Goal: Navigation & Orientation: Find specific page/section

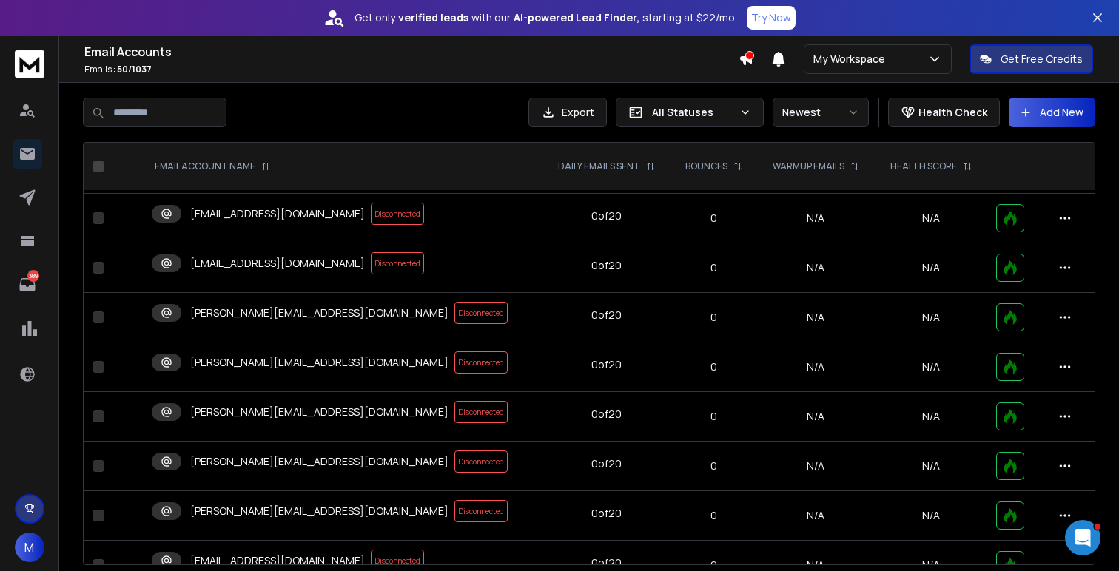
scroll to position [2139, 0]
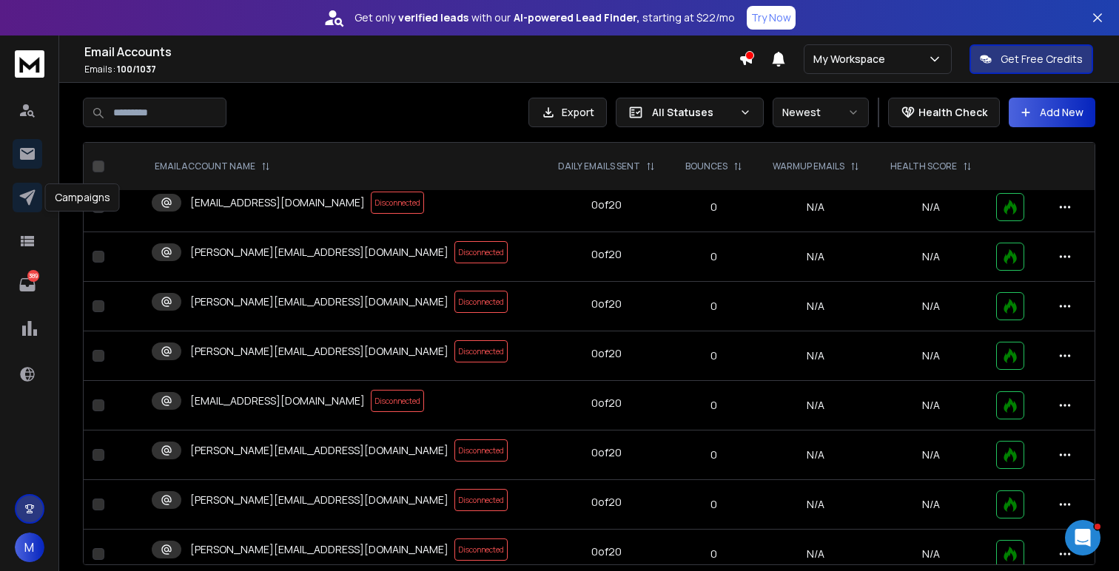
click at [27, 198] on icon at bounding box center [28, 198] width 18 height 18
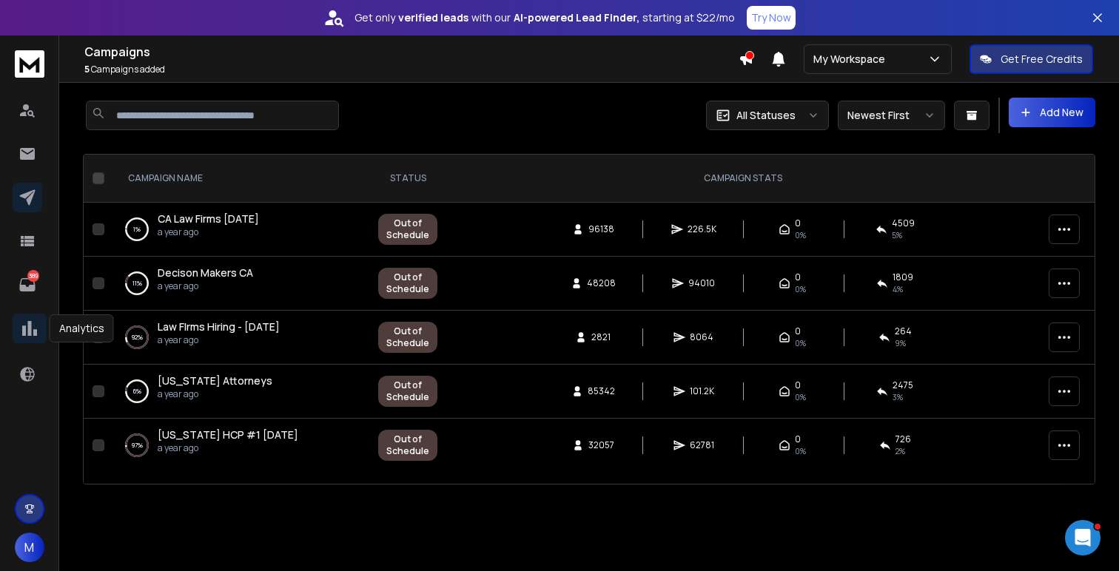
click at [30, 334] on icon at bounding box center [29, 328] width 15 height 15
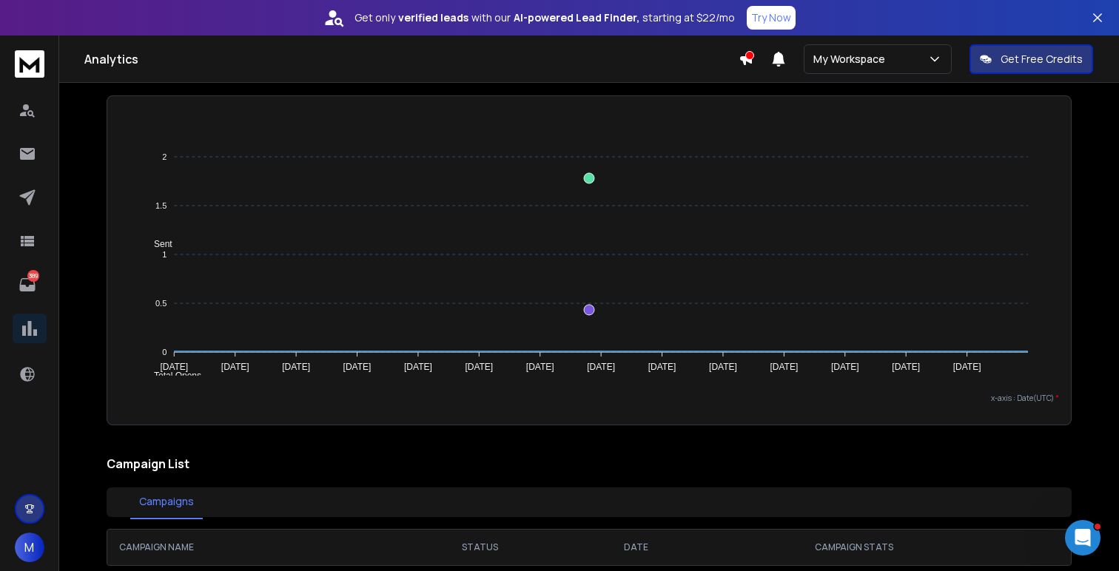
scroll to position [241, 0]
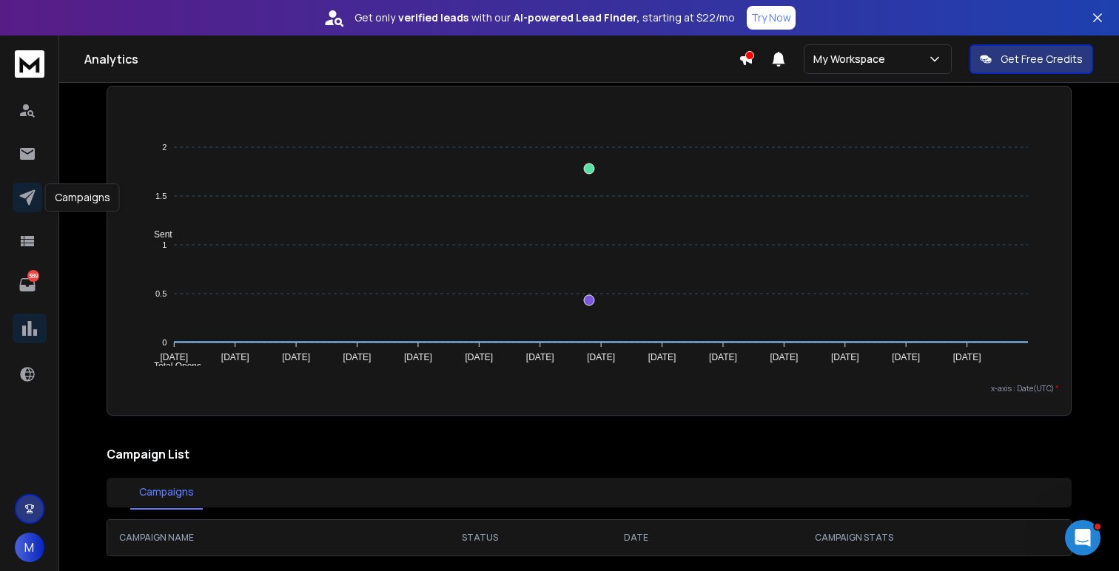
click at [33, 191] on icon at bounding box center [27, 197] width 16 height 16
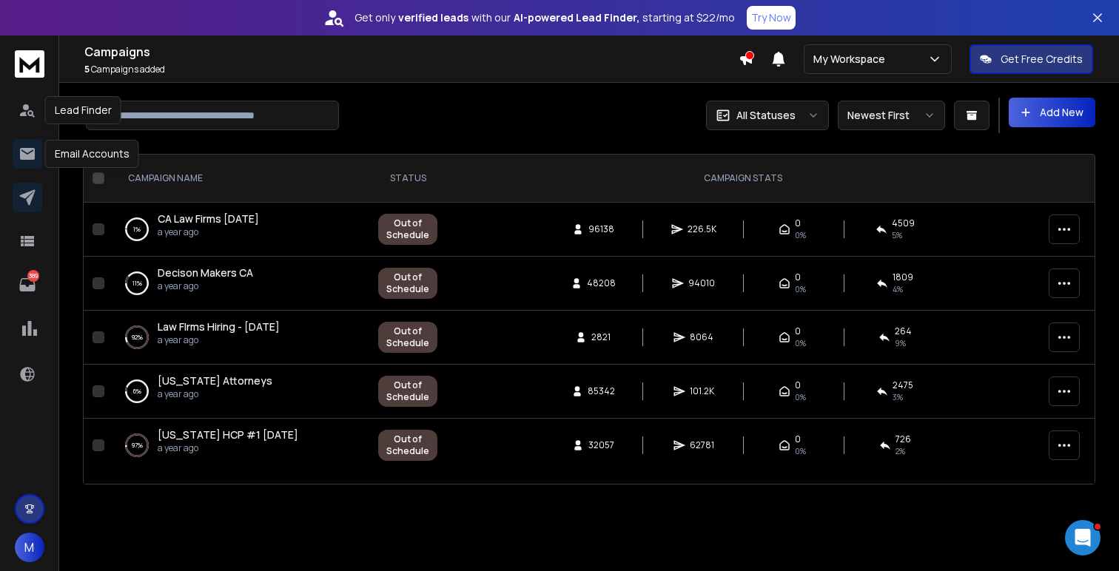
click at [26, 150] on icon at bounding box center [27, 154] width 15 height 12
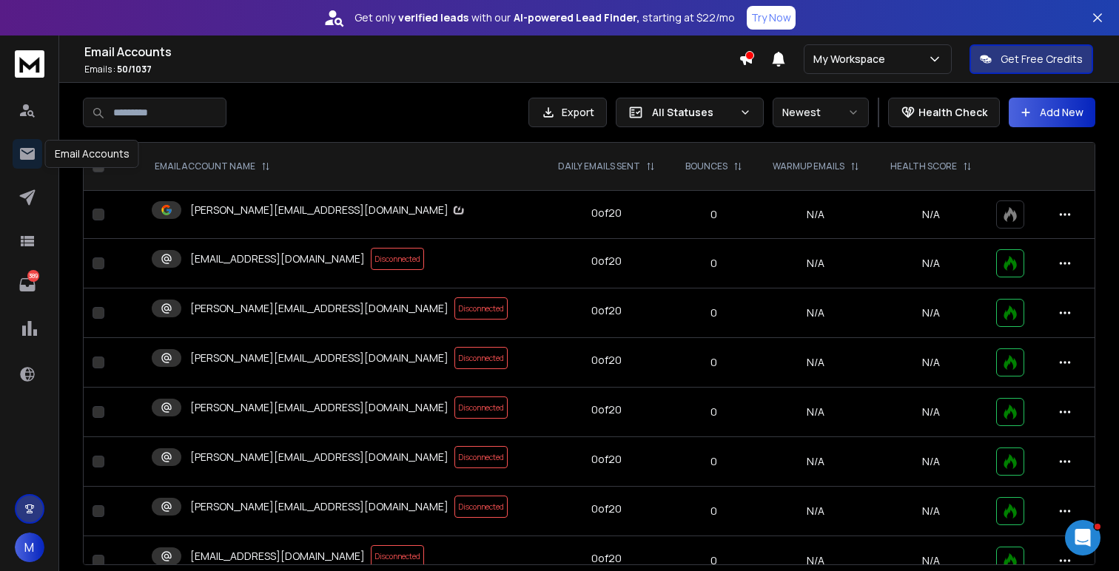
click at [182, 112] on input at bounding box center [155, 113] width 144 height 30
paste input "**********"
type input "**********"
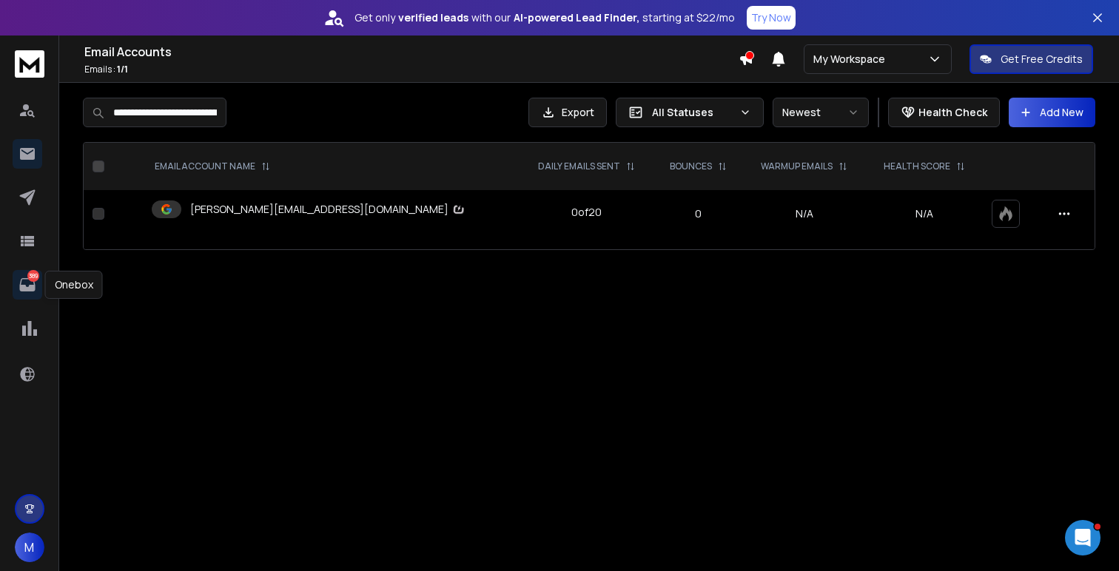
click at [33, 294] on link "389" at bounding box center [28, 285] width 30 height 30
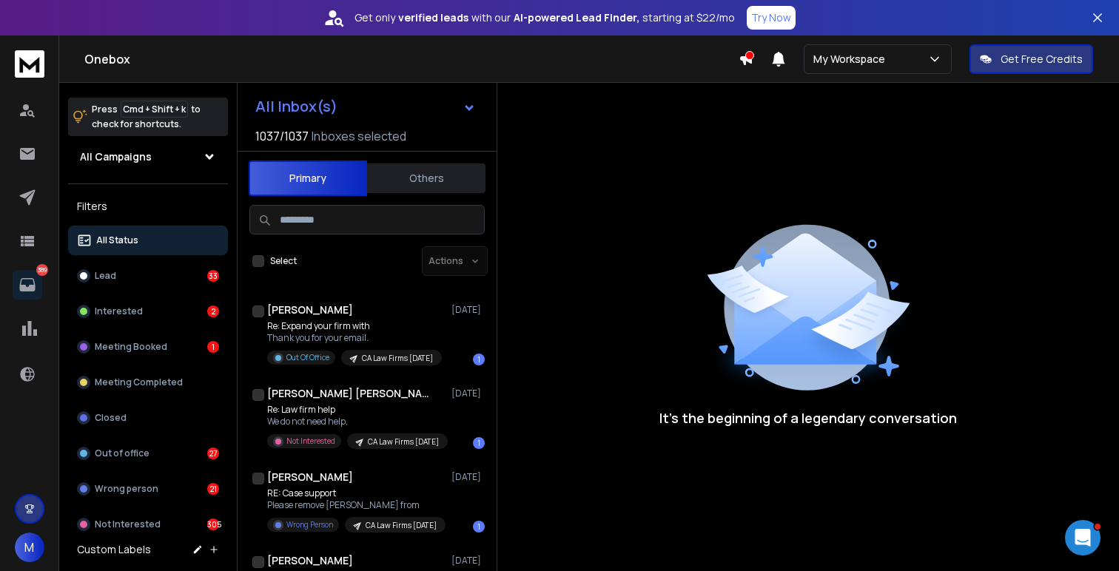
click at [412, 187] on button "Others" at bounding box center [426, 178] width 118 height 33
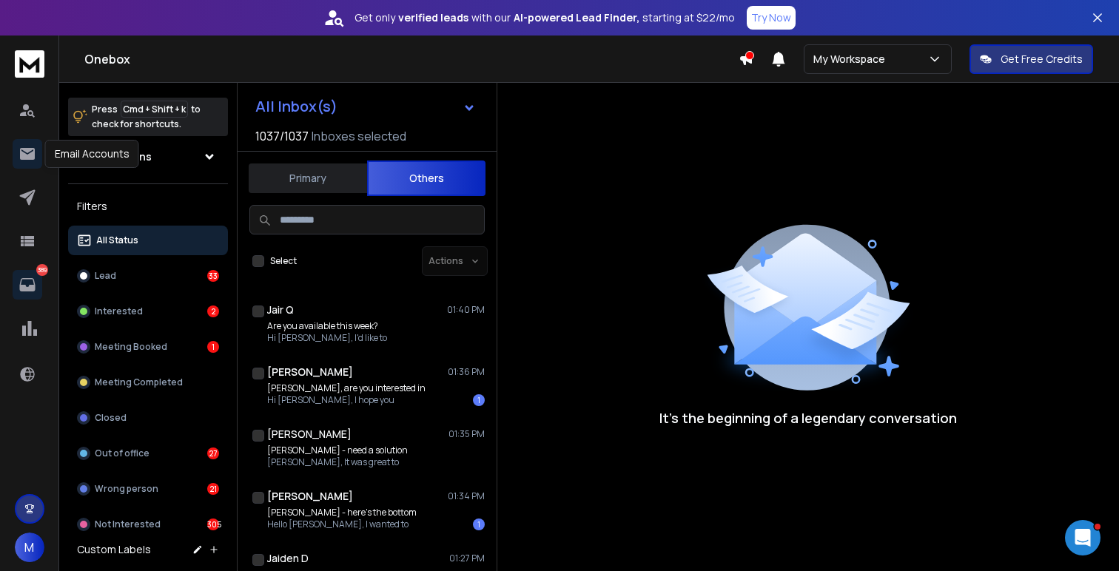
click at [24, 151] on icon at bounding box center [27, 154] width 15 height 12
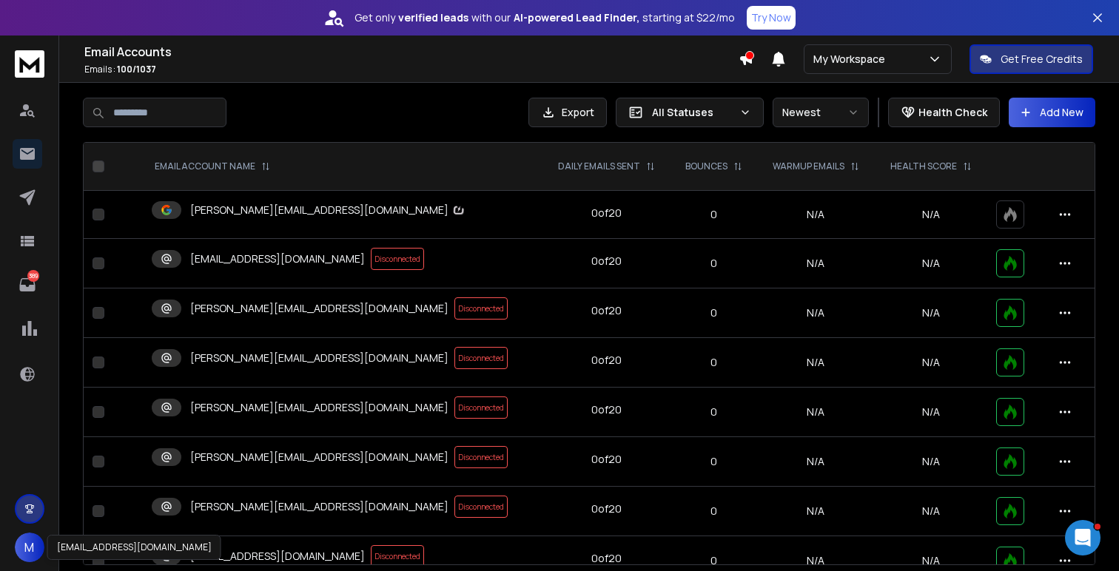
click at [25, 547] on span "M" at bounding box center [30, 548] width 30 height 30
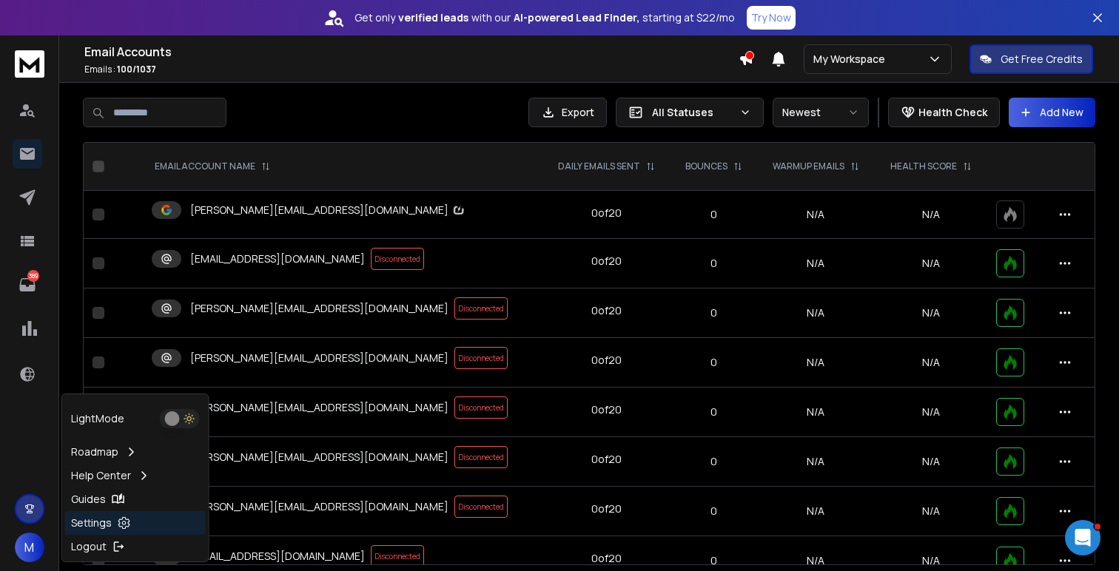
click at [98, 523] on p "Settings" at bounding box center [91, 523] width 41 height 15
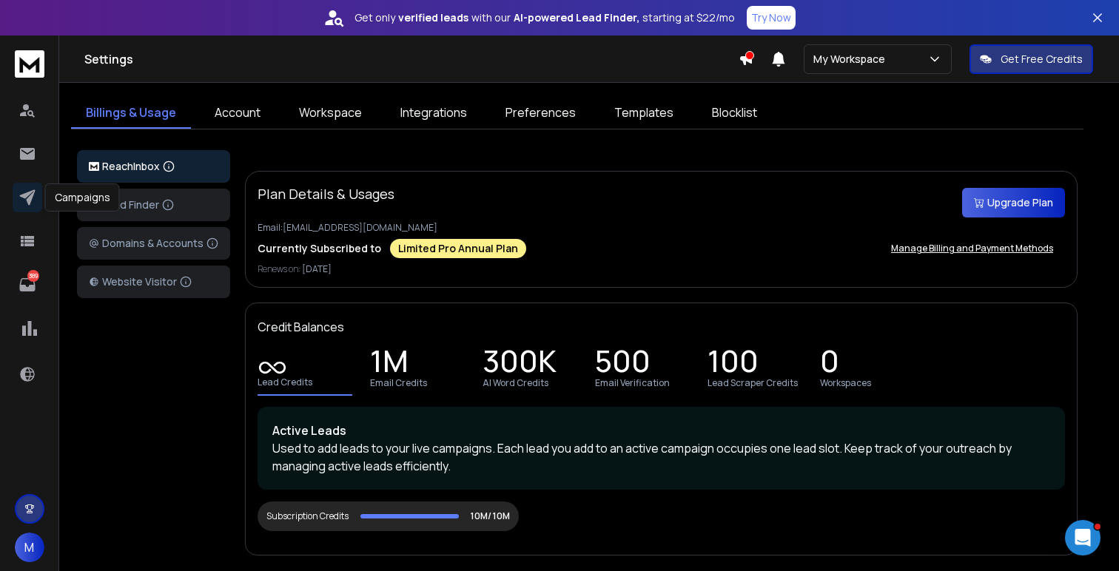
click at [23, 198] on icon at bounding box center [27, 197] width 16 height 16
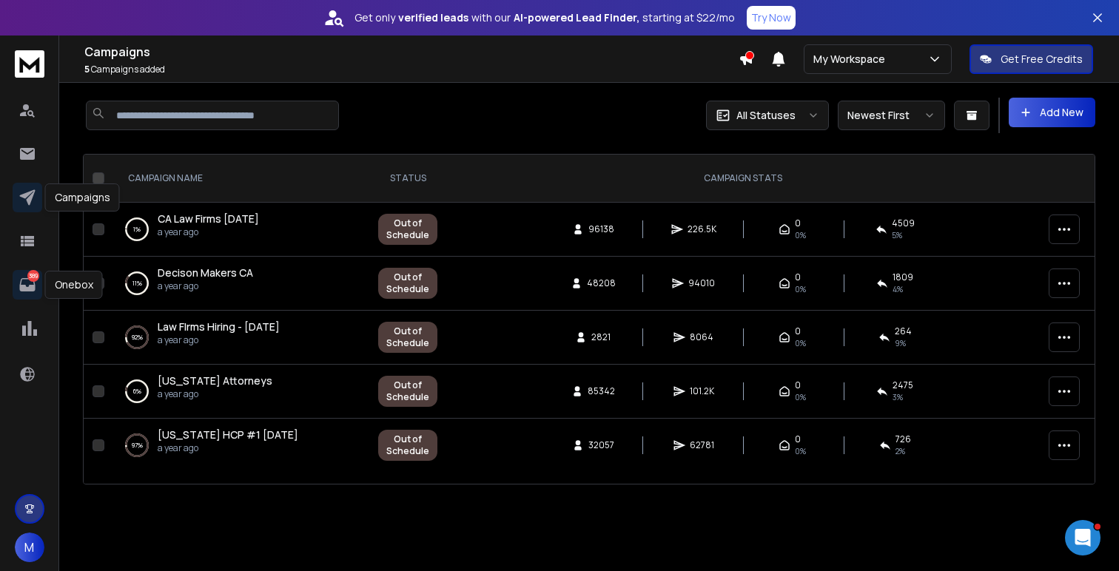
click at [30, 290] on icon at bounding box center [27, 284] width 16 height 13
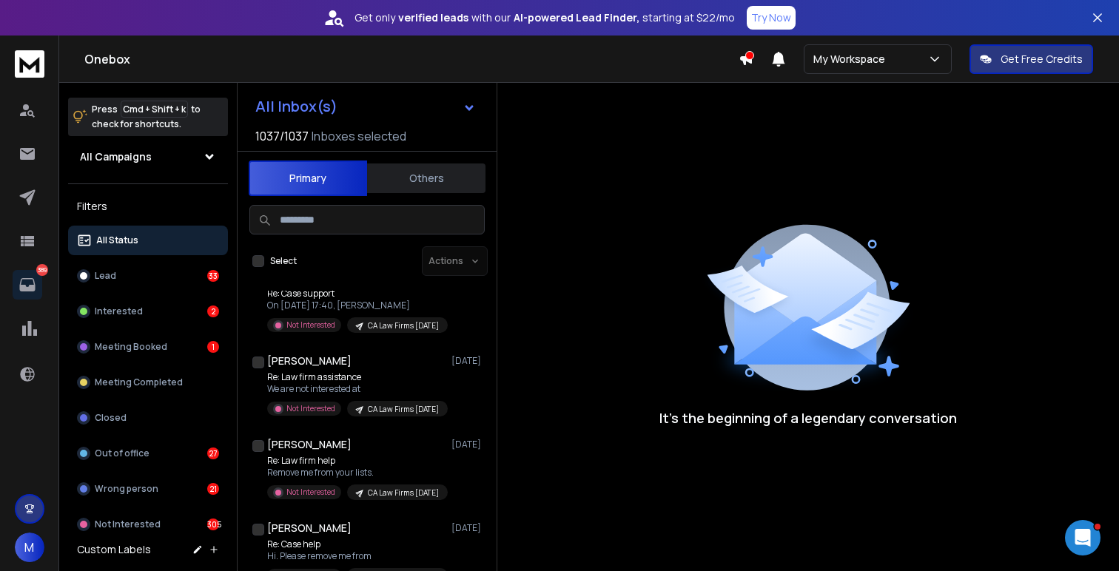
scroll to position [8182, 0]
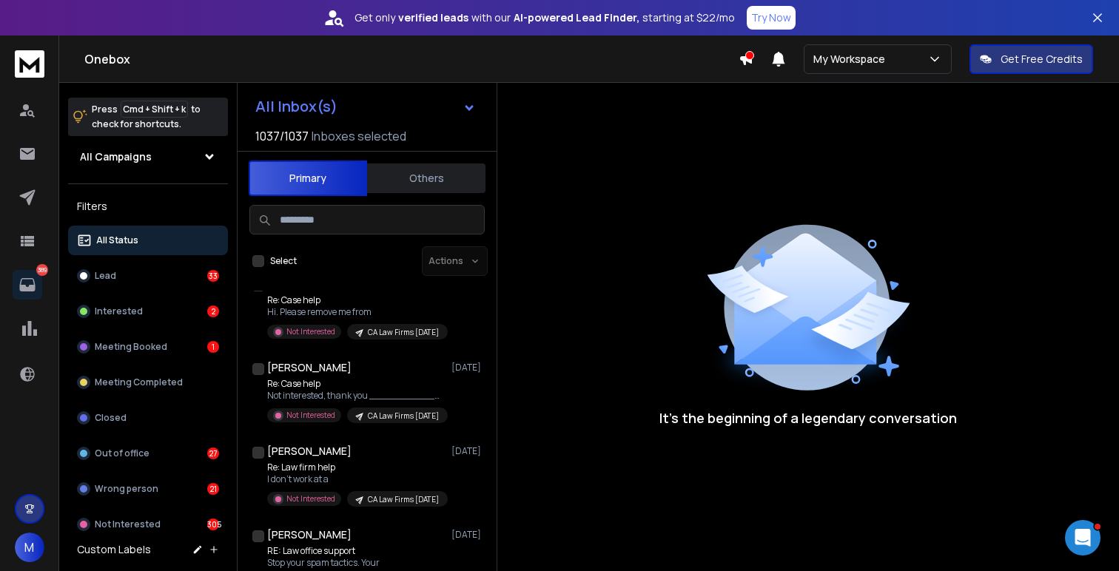
click at [398, 186] on button "Others" at bounding box center [426, 178] width 118 height 33
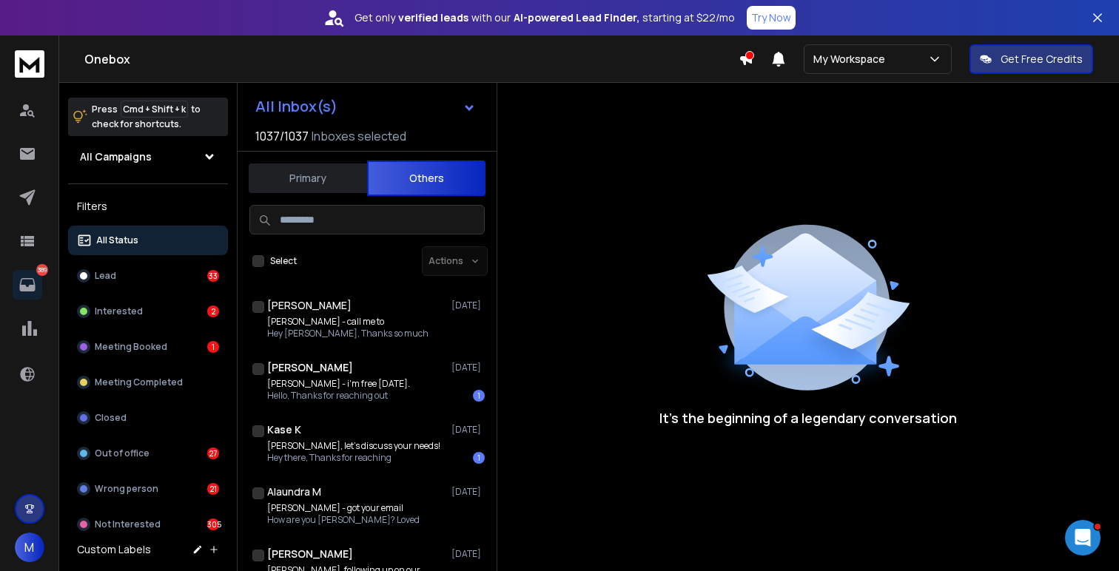
scroll to position [14744, 0]
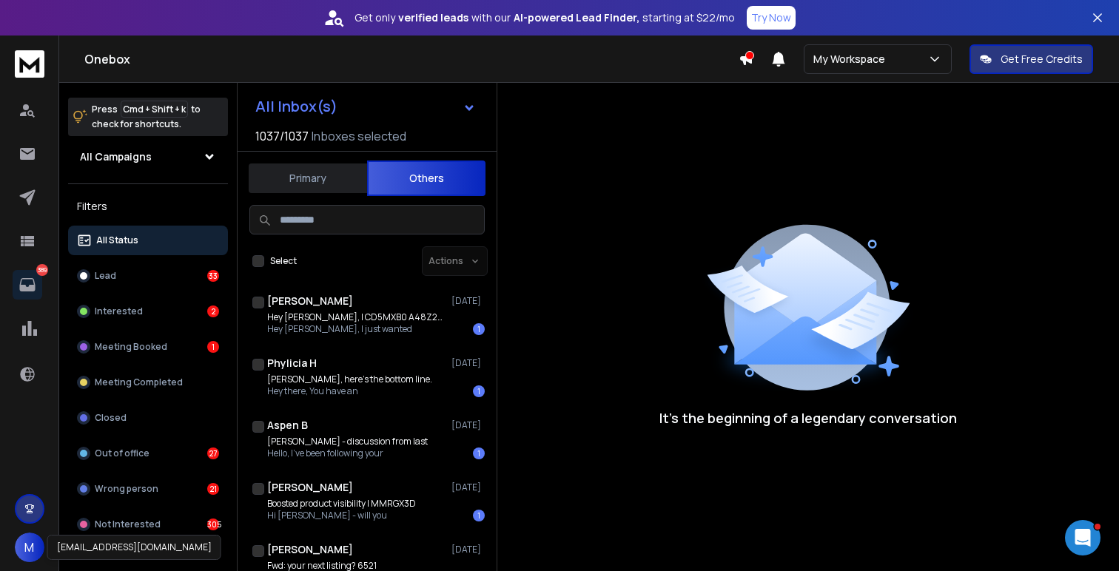
click at [34, 554] on span "M" at bounding box center [30, 548] width 30 height 30
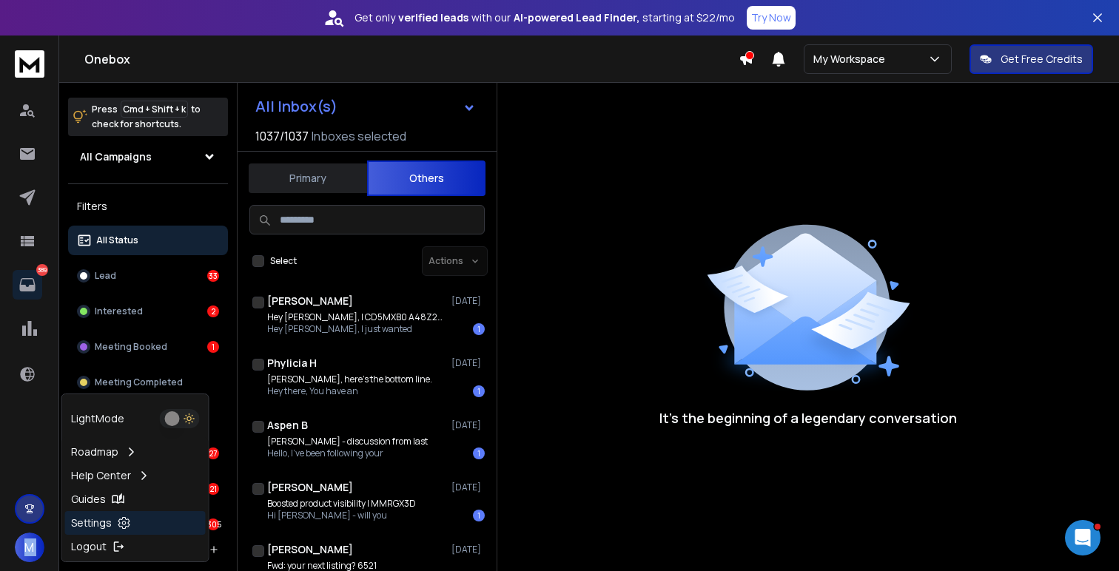
click at [93, 524] on p "Settings" at bounding box center [91, 523] width 41 height 15
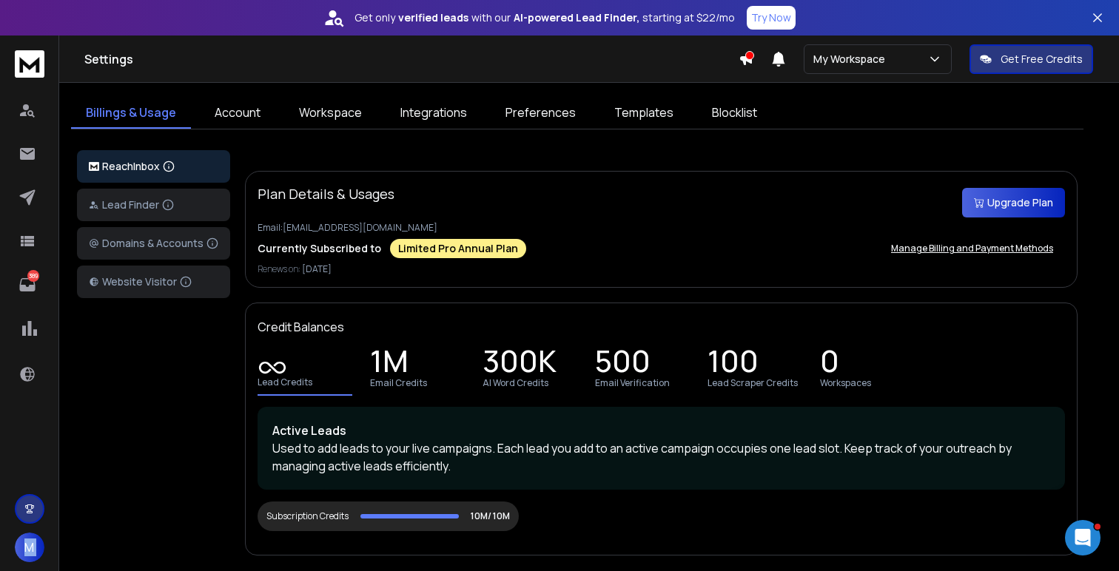
click at [343, 116] on link "Workspace" at bounding box center [330, 113] width 93 height 31
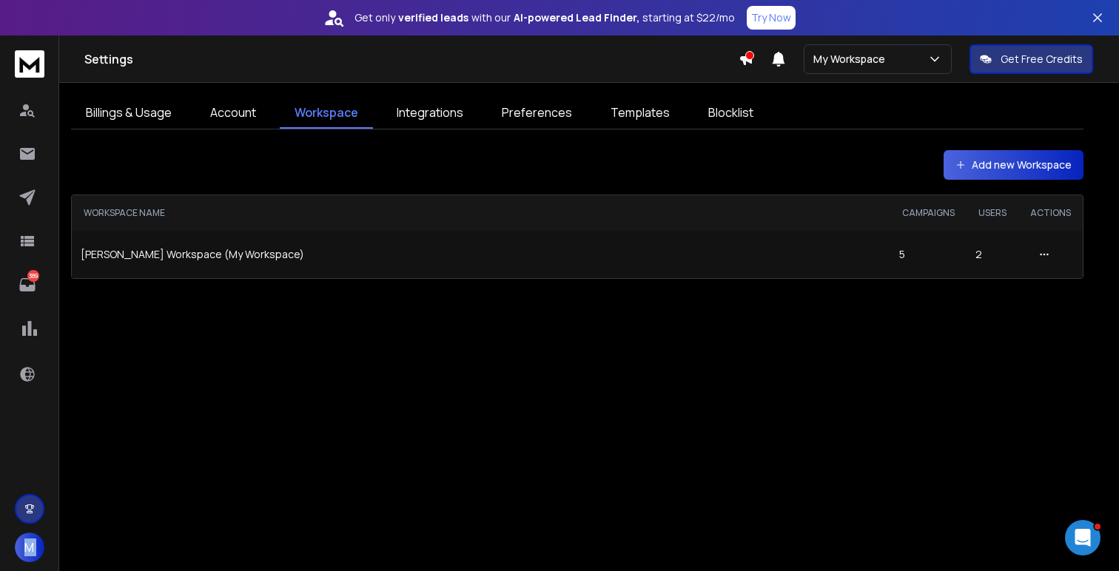
click at [222, 262] on td "[PERSON_NAME] Workspace (My Workspace)" at bounding box center [481, 254] width 819 height 47
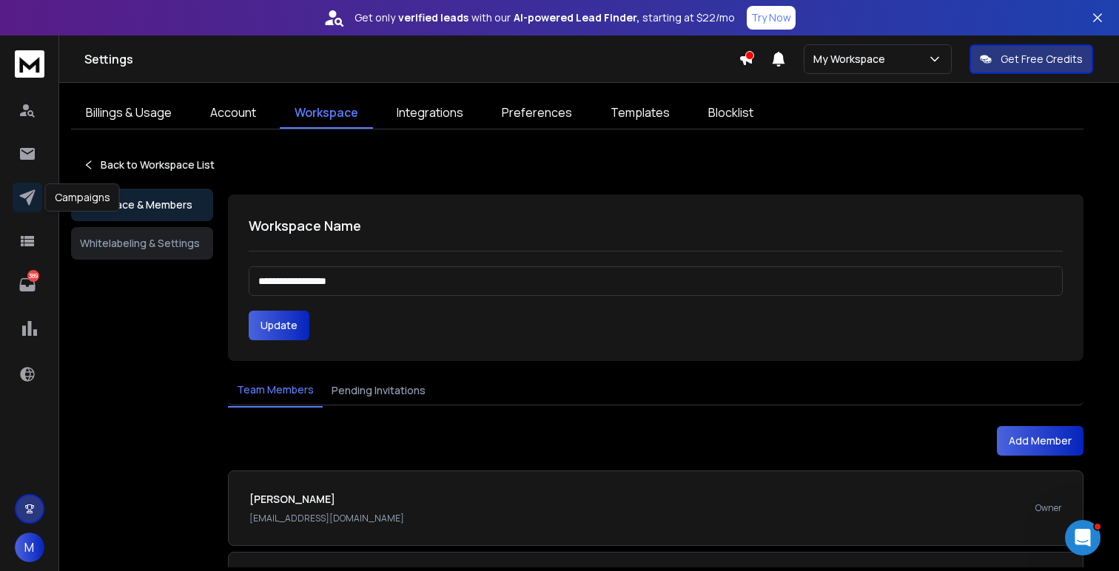
click at [26, 196] on icon at bounding box center [27, 197] width 16 height 16
